Goal: Find contact information: Find contact information

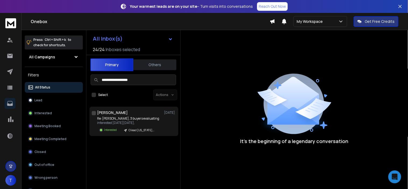
click at [121, 115] on h1 "[PERSON_NAME]" at bounding box center [112, 112] width 31 height 5
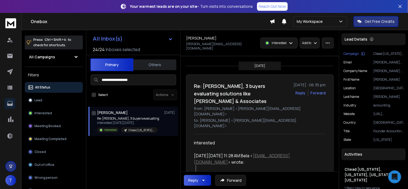
click at [128, 80] on input "**********" at bounding box center [134, 80] width 86 height 11
paste input
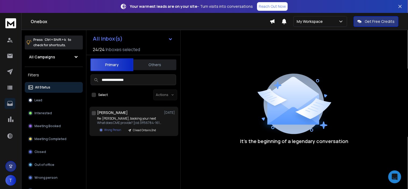
type input "**********"
click at [125, 119] on p "Re: [PERSON_NAME], booking your next" at bounding box center [129, 119] width 65 height 4
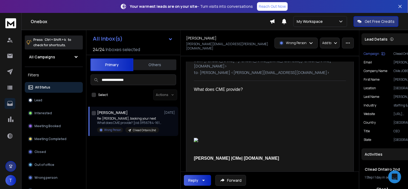
scroll to position [30, 0]
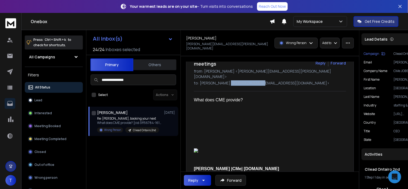
drag, startPoint x: 261, startPoint y: 74, endPoint x: 230, endPoint y: 73, distance: 31.2
click at [230, 80] on p "to: [PERSON_NAME] <[PERSON_NAME][EMAIL_ADDRESS][DOMAIN_NAME]>" at bounding box center [270, 82] width 152 height 5
copy p "[PERSON_NAME][EMAIL_ADDRESS][DOMAIN_NAME]"
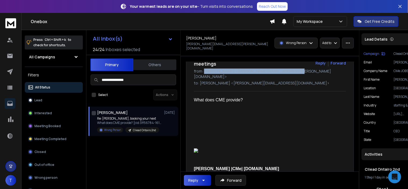
drag, startPoint x: 289, startPoint y: 68, endPoint x: 205, endPoint y: 68, distance: 84.2
click at [205, 69] on p "from: [PERSON_NAME] <[PERSON_NAME][EMAIL_ADDRESS][PERSON_NAME][DOMAIN_NAME]>" at bounding box center [270, 74] width 152 height 11
copy p "[PERSON_NAME] <[PERSON_NAME][EMAIL_ADDRESS][PERSON_NAME][DOMAIN_NAME]>"
